Goal: Navigation & Orientation: Find specific page/section

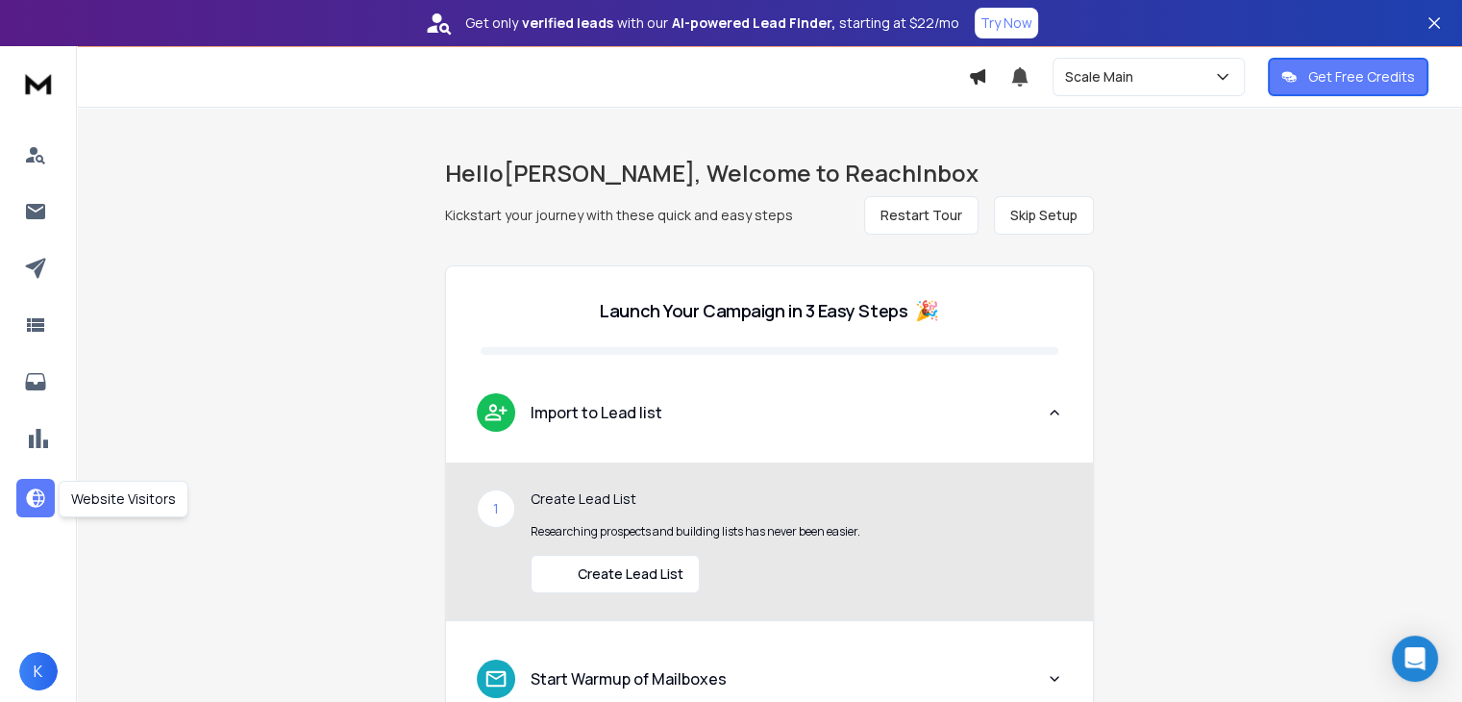
click at [37, 508] on icon at bounding box center [35, 497] width 19 height 19
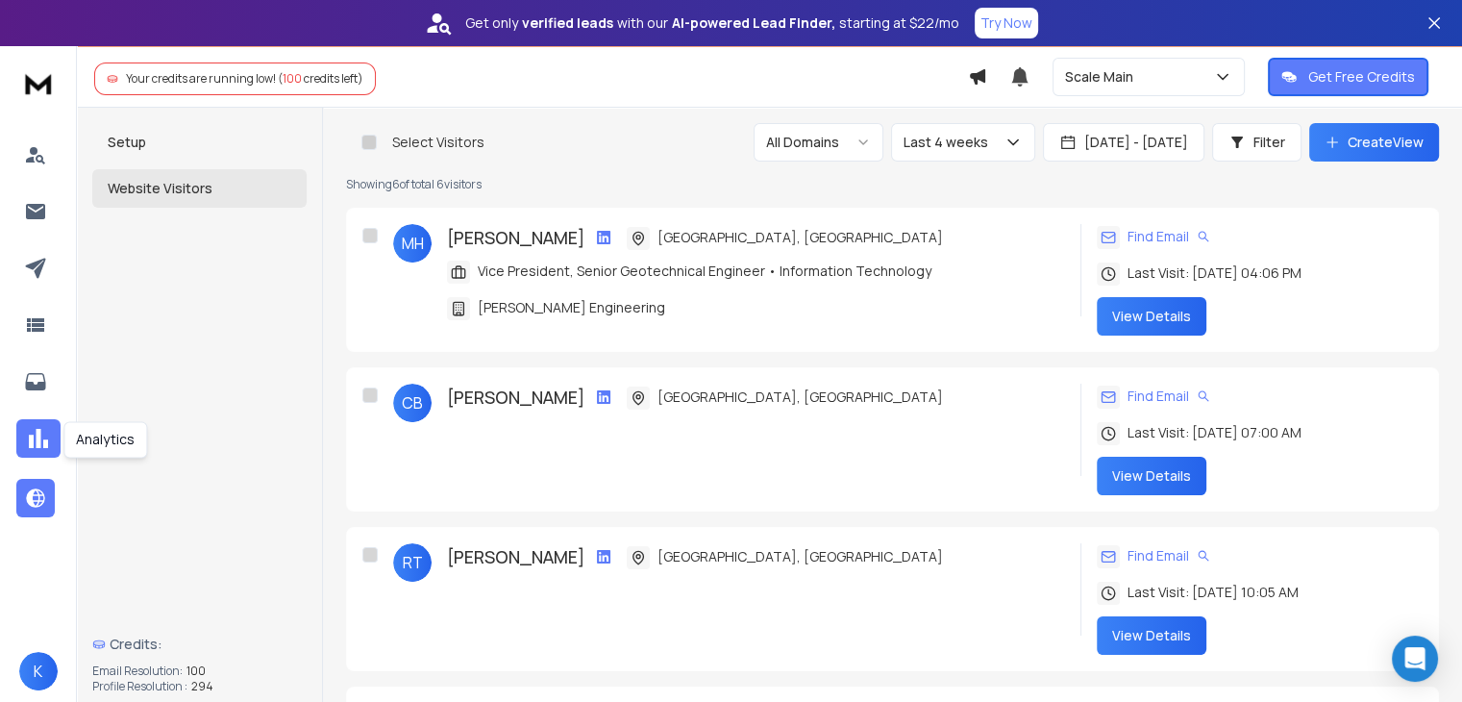
click at [25, 436] on icon at bounding box center [38, 438] width 29 height 29
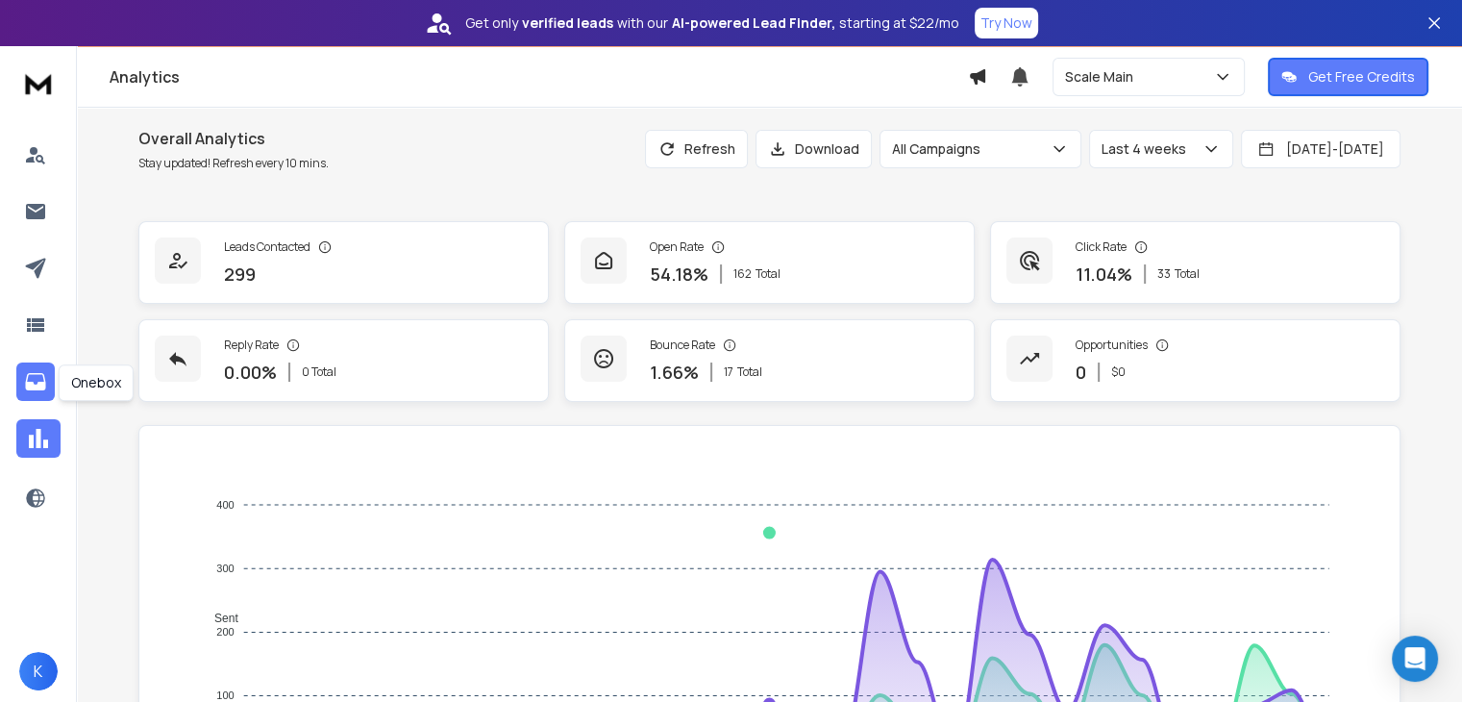
click at [39, 393] on link at bounding box center [35, 381] width 38 height 38
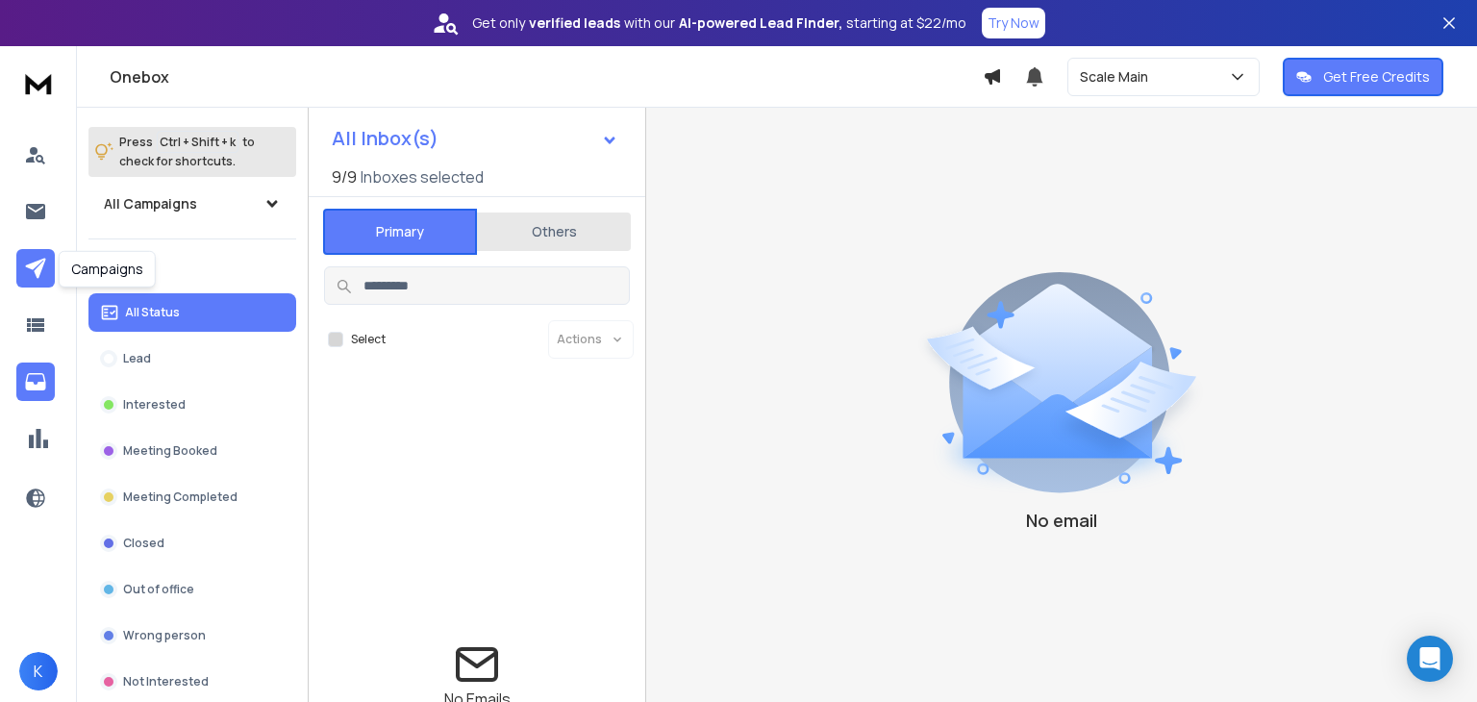
click at [31, 269] on icon at bounding box center [35, 268] width 20 height 20
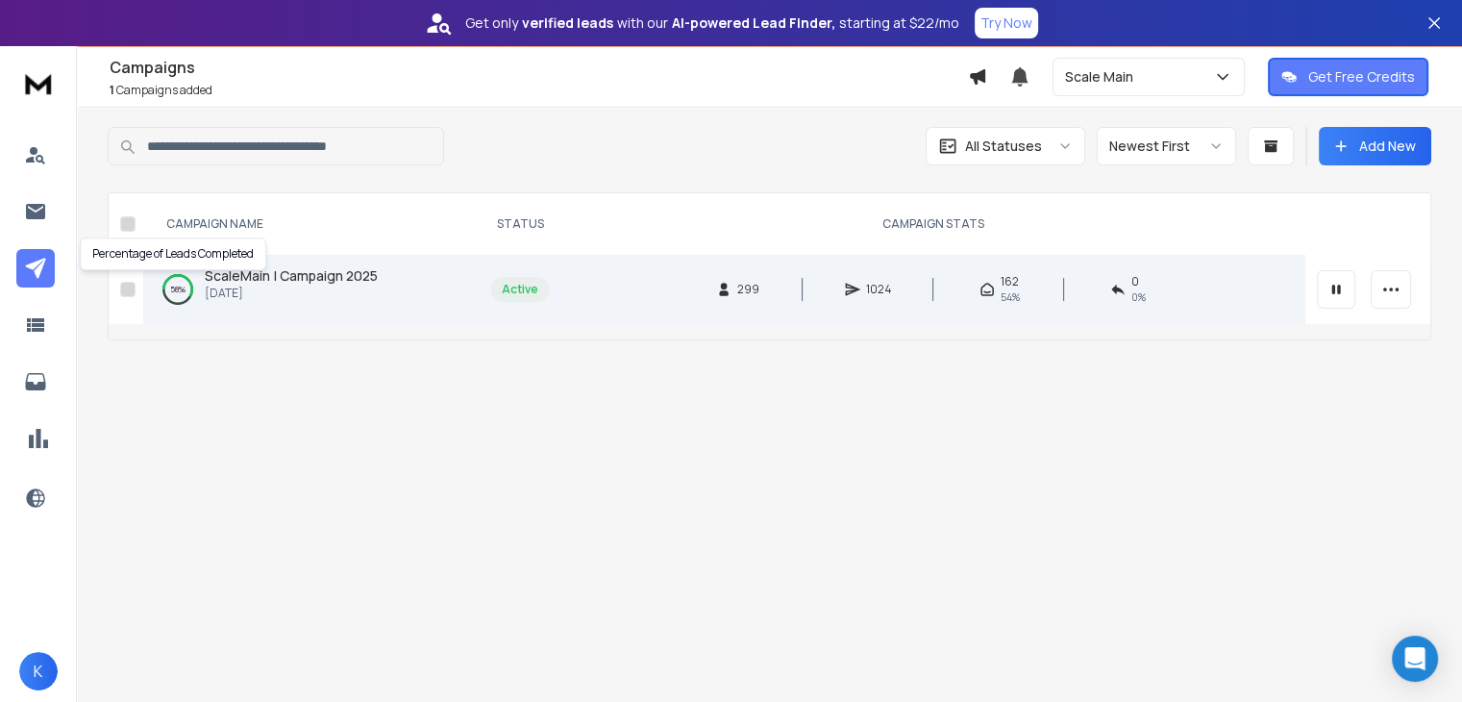
click at [235, 275] on span "ScaleMain | Campaign 2025" at bounding box center [291, 275] width 173 height 18
